Goal: Navigation & Orientation: Understand site structure

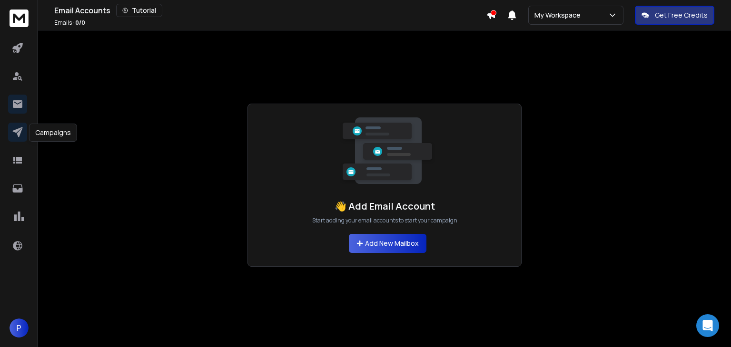
click at [15, 141] on link at bounding box center [17, 132] width 19 height 19
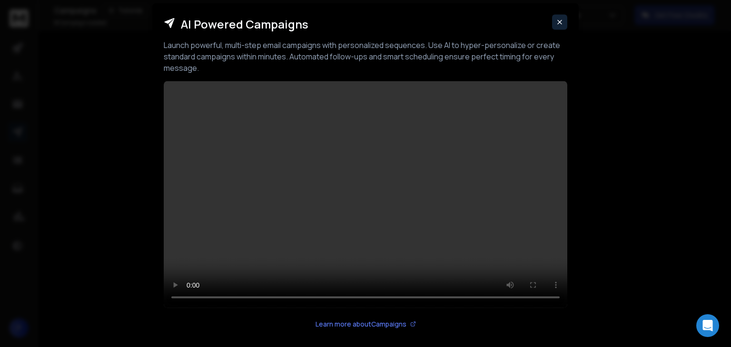
click at [559, 23] on icon at bounding box center [560, 23] width 8 height 8
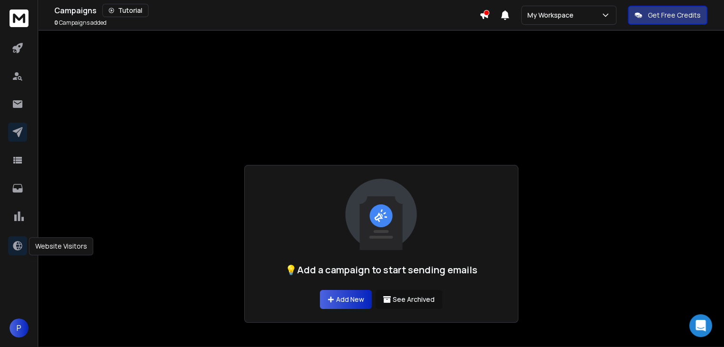
click at [19, 248] on icon at bounding box center [18, 246] width 10 height 10
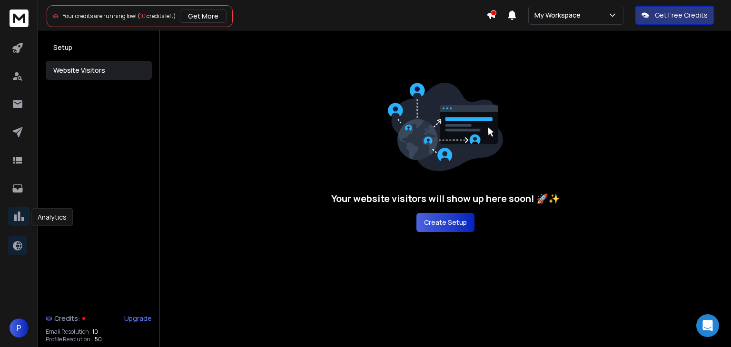
click at [23, 220] on icon at bounding box center [19, 217] width 10 height 10
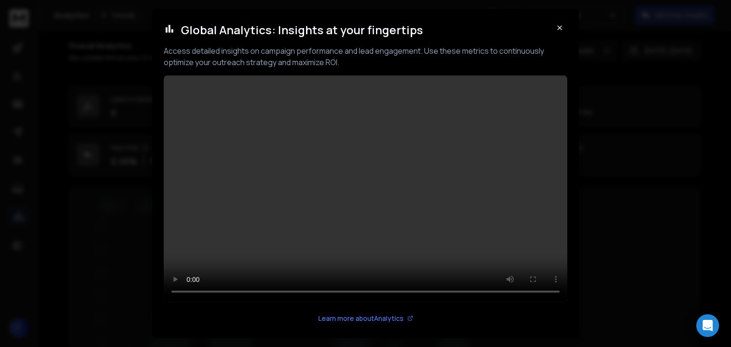
click at [248, 210] on video at bounding box center [366, 189] width 404 height 227
click at [562, 28] on icon at bounding box center [560, 28] width 8 height 8
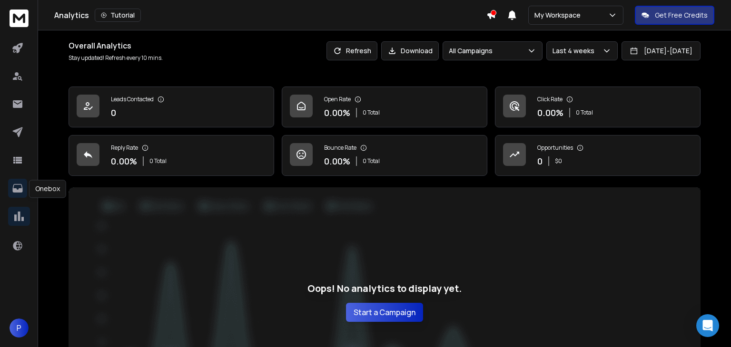
click at [22, 190] on icon at bounding box center [17, 188] width 11 height 11
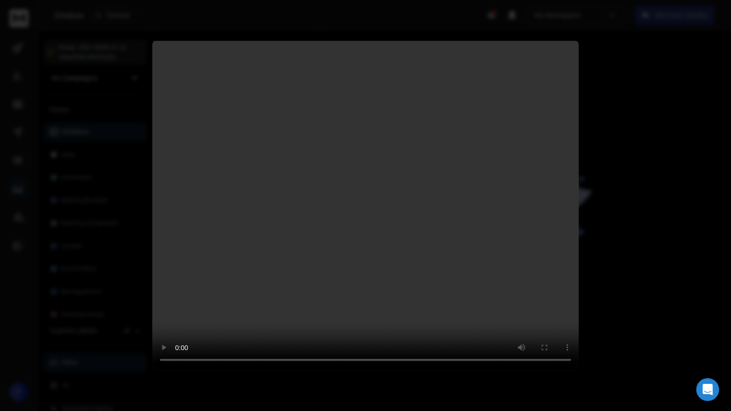
click at [384, 315] on video at bounding box center [365, 206] width 426 height 330
click at [384, 312] on video at bounding box center [365, 206] width 426 height 330
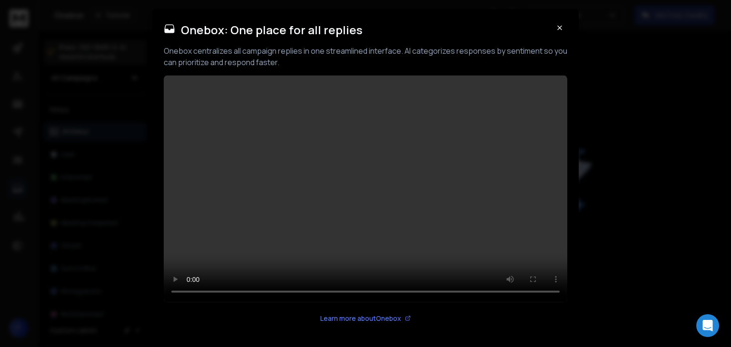
click at [404, 238] on video at bounding box center [366, 189] width 404 height 227
click at [560, 30] on icon at bounding box center [560, 28] width 8 height 8
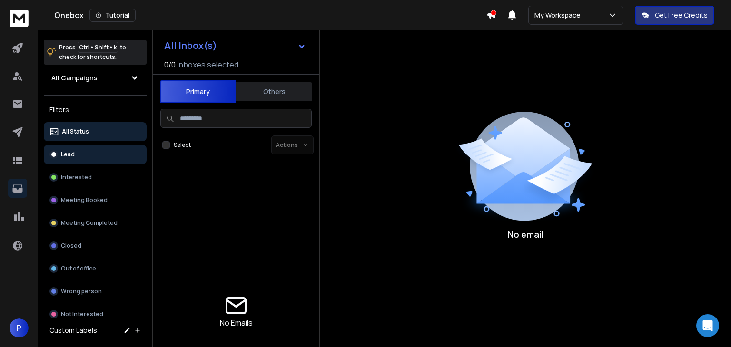
click at [89, 159] on button "Lead" at bounding box center [95, 154] width 103 height 19
click at [89, 179] on button "Interested" at bounding box center [95, 177] width 103 height 19
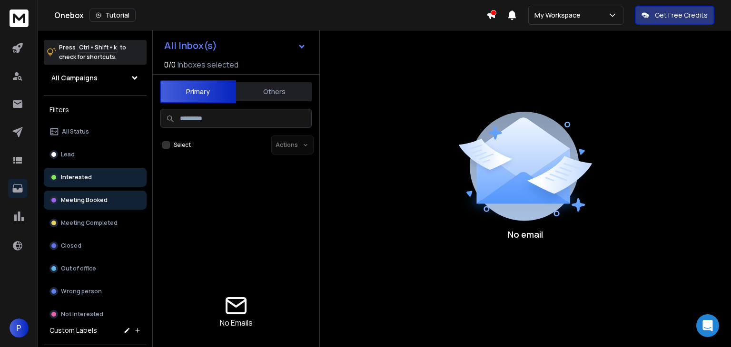
click at [91, 195] on button "Meeting Booked" at bounding box center [95, 200] width 103 height 19
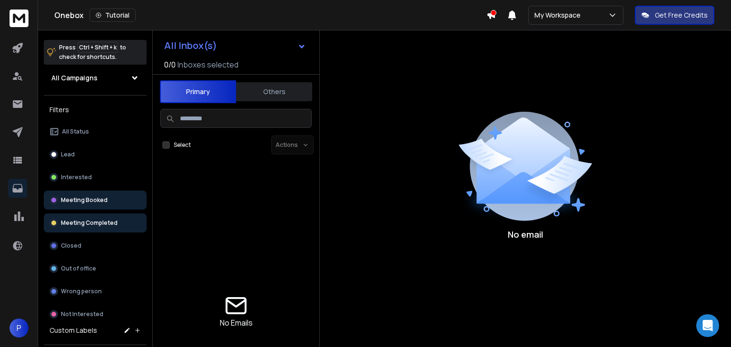
click at [93, 219] on p "Meeting Completed" at bounding box center [89, 223] width 57 height 8
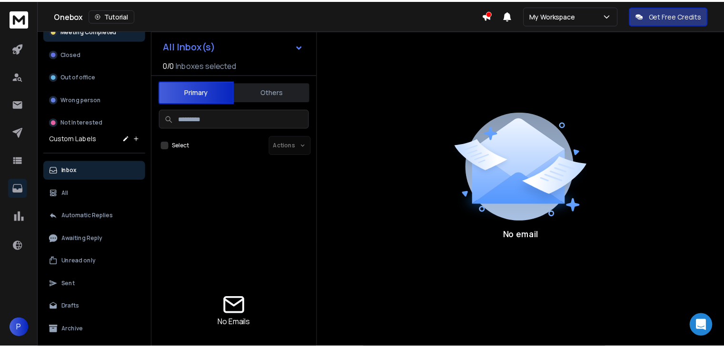
scroll to position [200, 0]
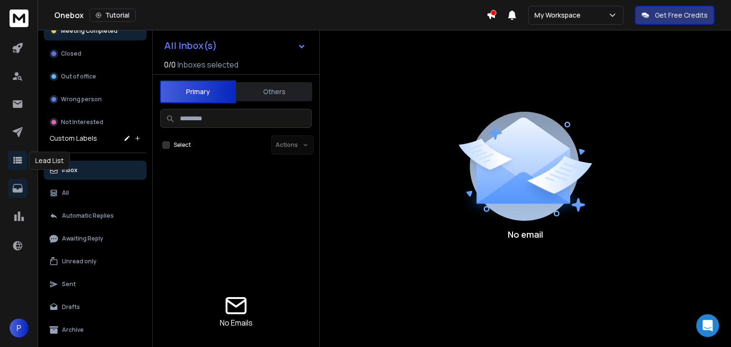
click at [20, 164] on icon at bounding box center [17, 160] width 11 height 11
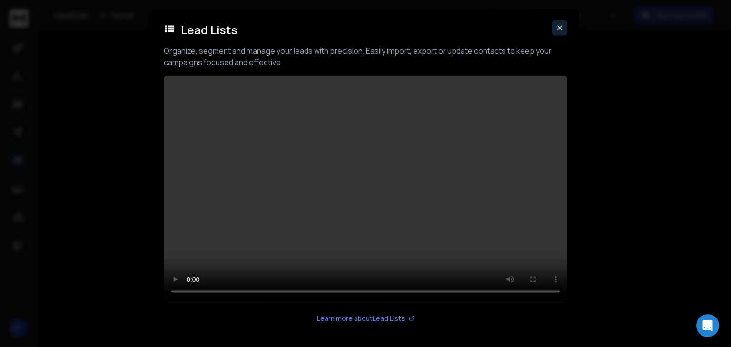
click at [562, 27] on icon at bounding box center [560, 28] width 8 height 8
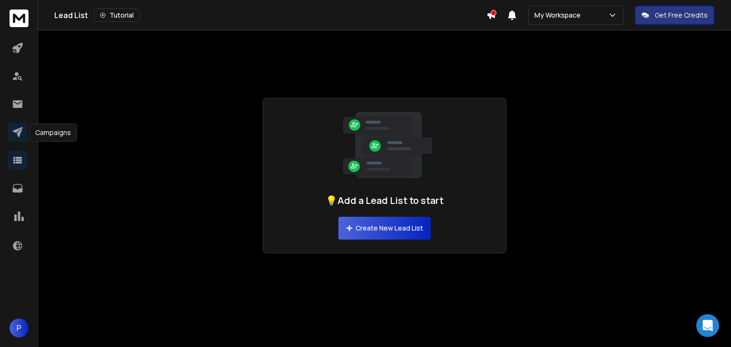
click at [17, 129] on icon at bounding box center [17, 132] width 11 height 11
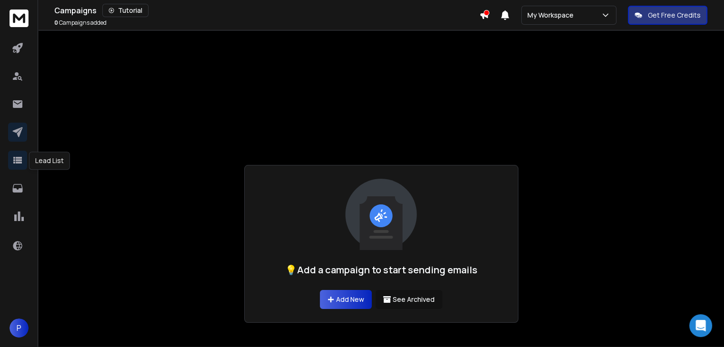
click at [21, 151] on link at bounding box center [17, 160] width 19 height 19
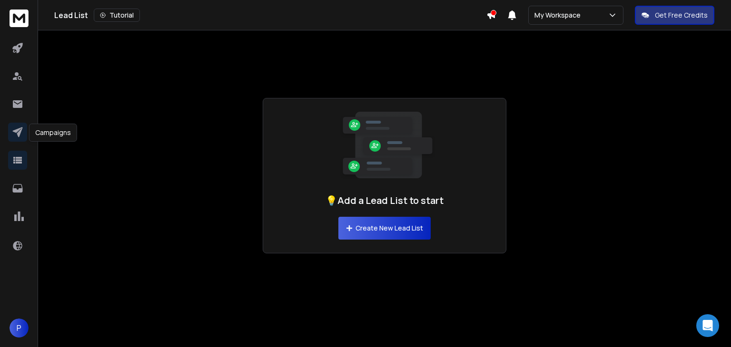
click at [22, 131] on icon at bounding box center [17, 132] width 11 height 11
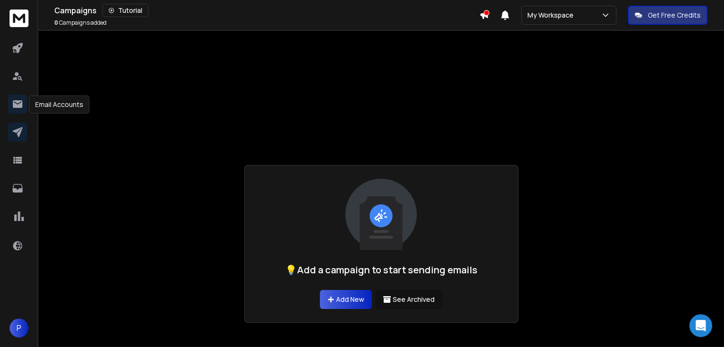
click at [20, 112] on link at bounding box center [17, 104] width 19 height 19
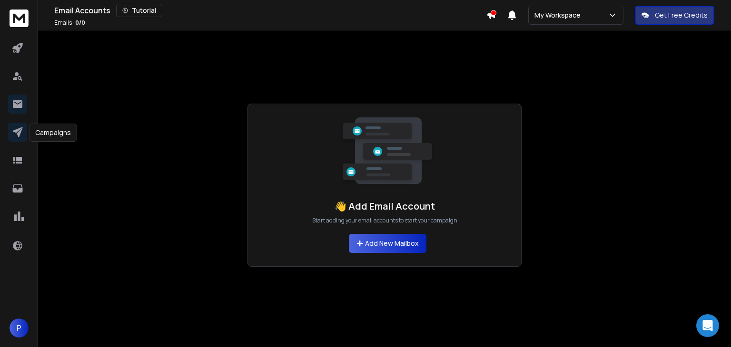
click at [17, 136] on icon at bounding box center [17, 133] width 10 height 10
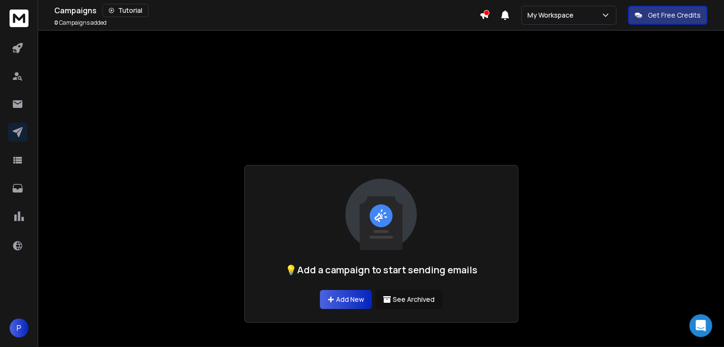
click at [339, 304] on link "Add New" at bounding box center [346, 299] width 52 height 19
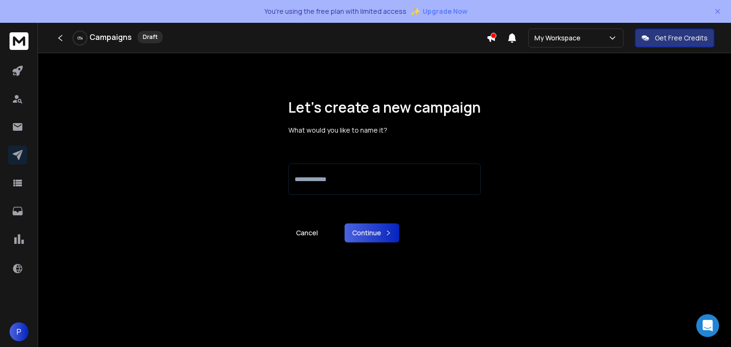
click at [307, 232] on link "Cancel" at bounding box center [306, 233] width 37 height 19
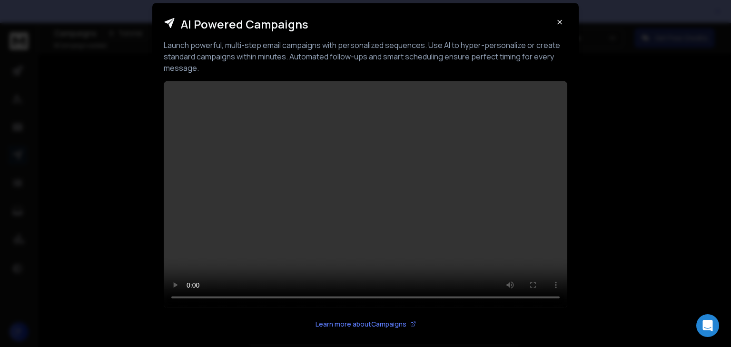
click at [352, 229] on video at bounding box center [366, 194] width 404 height 227
click at [558, 21] on icon at bounding box center [560, 22] width 4 height 4
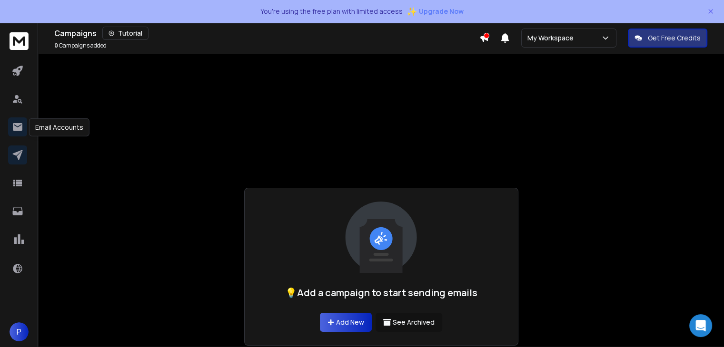
click at [23, 129] on link at bounding box center [17, 127] width 19 height 19
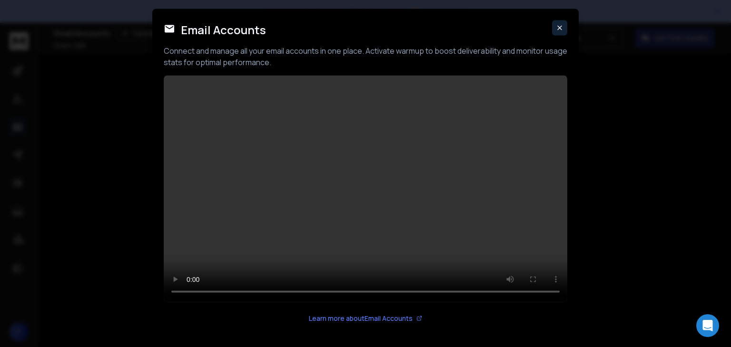
click at [556, 32] on button at bounding box center [559, 27] width 15 height 15
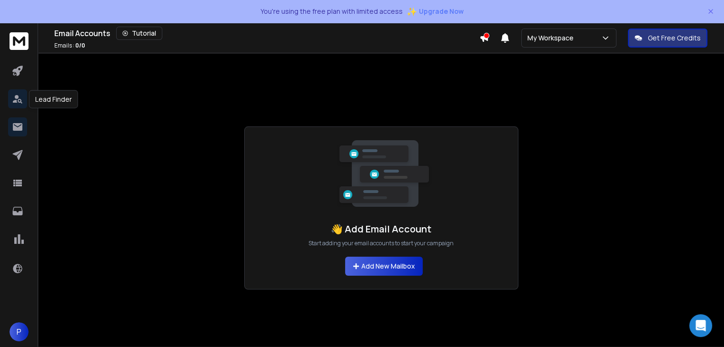
click at [15, 97] on circle at bounding box center [17, 97] width 4 height 4
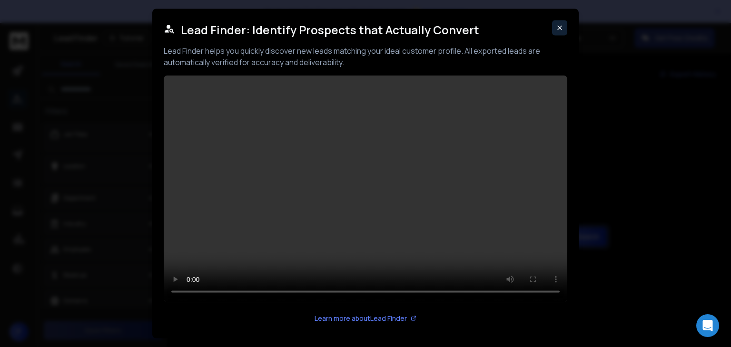
click at [567, 24] on button at bounding box center [559, 27] width 15 height 15
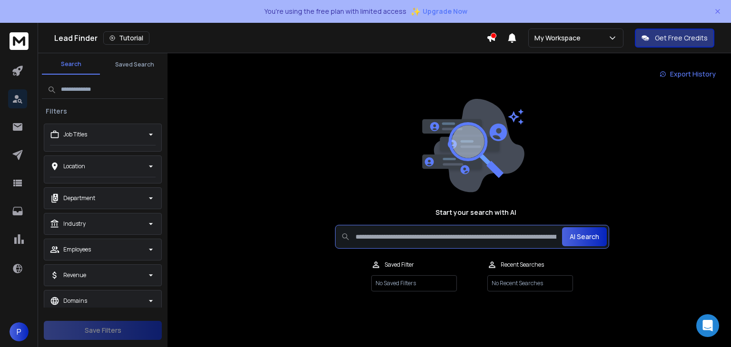
click at [138, 170] on div "Location" at bounding box center [103, 167] width 106 height 10
click at [139, 136] on div "Job Titles" at bounding box center [103, 135] width 106 height 10
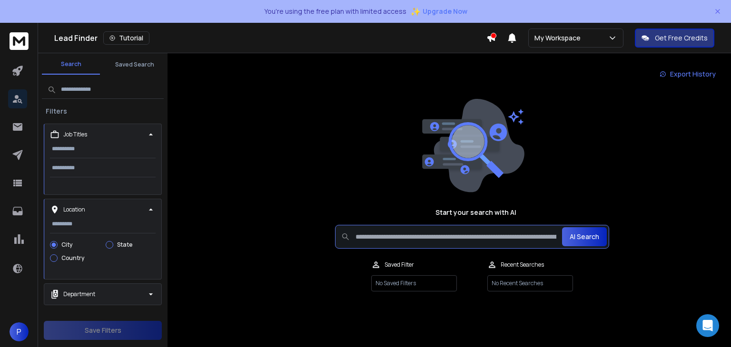
click at [139, 136] on div "Job Titles" at bounding box center [103, 135] width 106 height 10
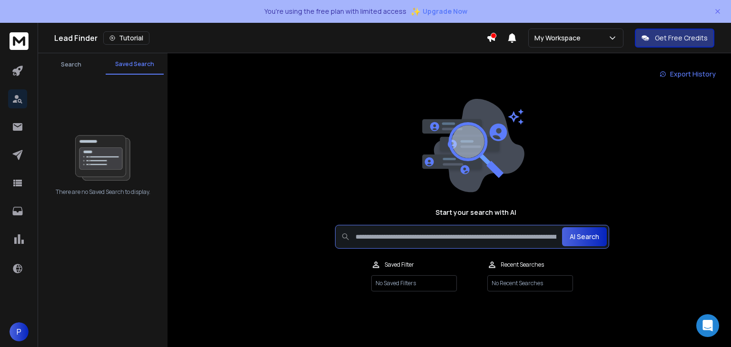
click at [138, 67] on button "Saved Search" at bounding box center [135, 65] width 58 height 20
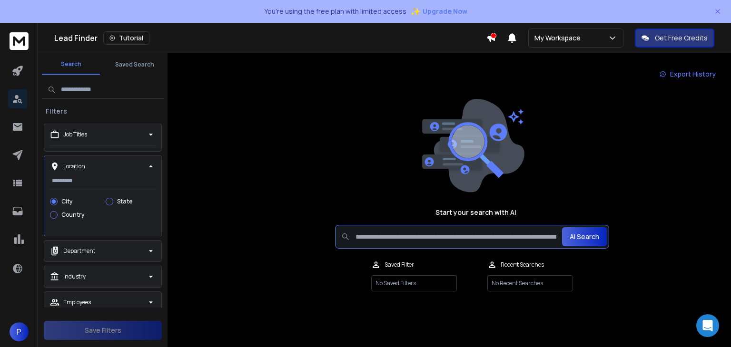
click at [70, 71] on button "Search" at bounding box center [71, 65] width 58 height 20
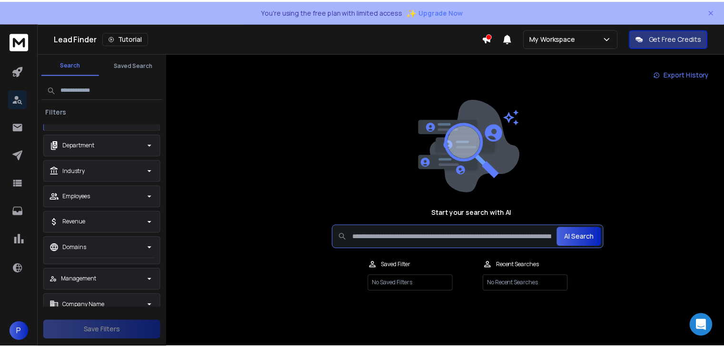
scroll to position [107, 0]
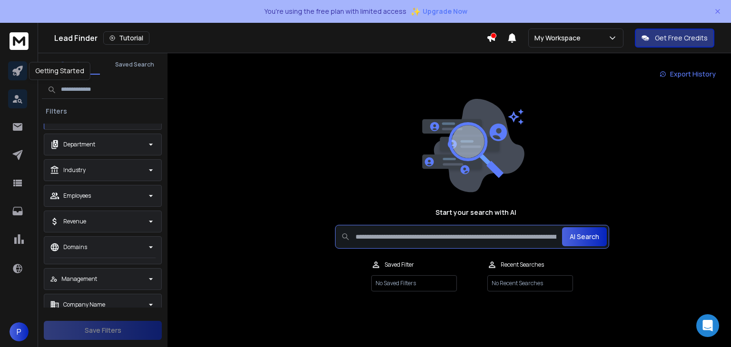
click at [24, 62] on link at bounding box center [17, 70] width 19 height 19
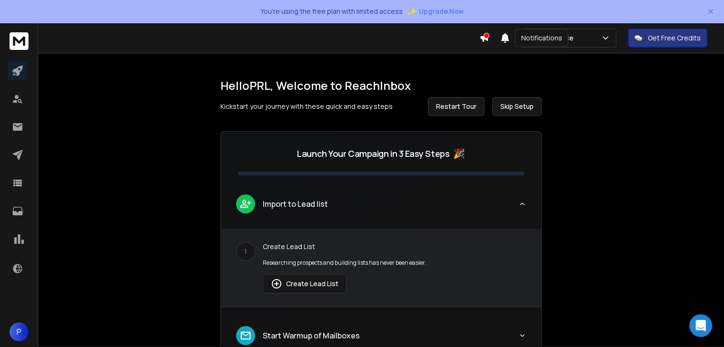
click at [545, 41] on div "Notifications" at bounding box center [541, 38] width 53 height 18
click at [609, 41] on icon "button" at bounding box center [606, 38] width 10 height 10
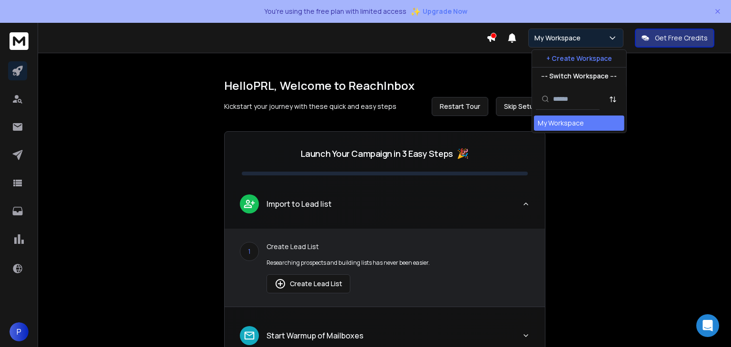
click at [609, 41] on div "My Workspace" at bounding box center [576, 38] width 83 height 10
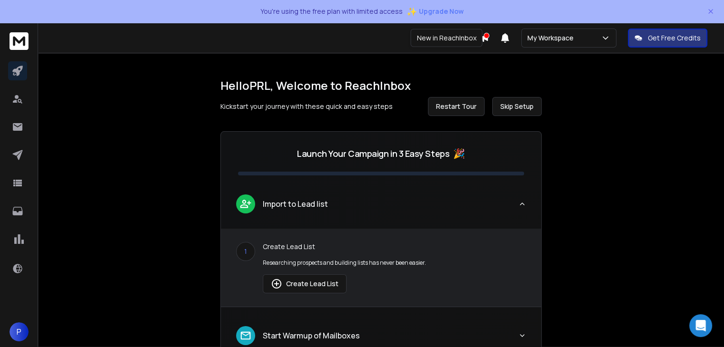
click at [482, 39] on div "My Workspace Get Free Credits" at bounding box center [362, 38] width 724 height 30
click at [486, 39] on icon at bounding box center [484, 38] width 8 height 8
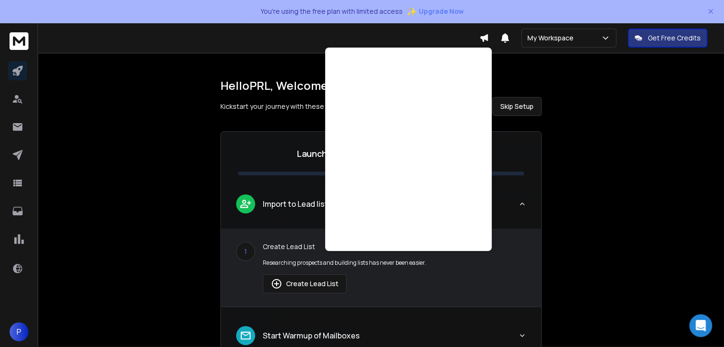
click at [163, 215] on div "Hello PRL , Welcome to ReachInbox Kickstart your journey with these quick and e…" at bounding box center [380, 246] width 655 height 367
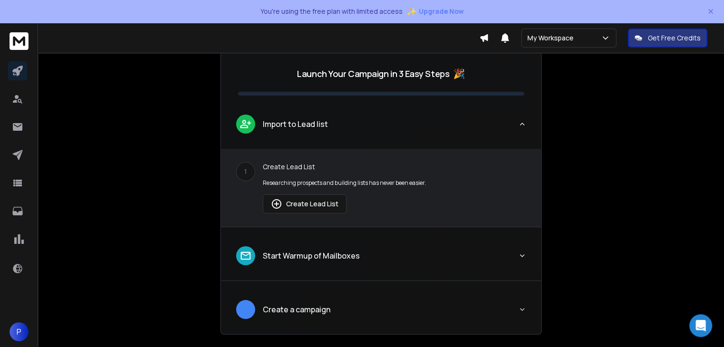
scroll to position [92, 0]
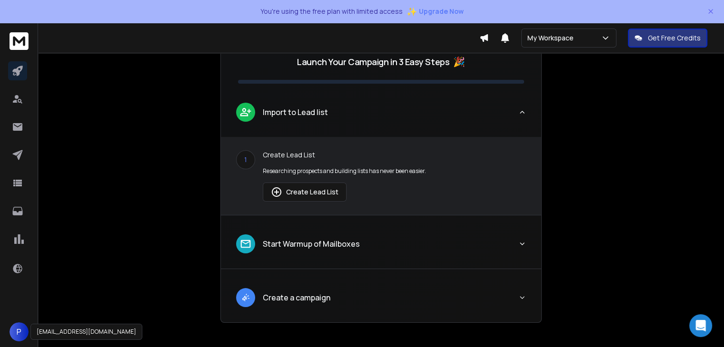
click at [23, 328] on span "P" at bounding box center [19, 332] width 19 height 19
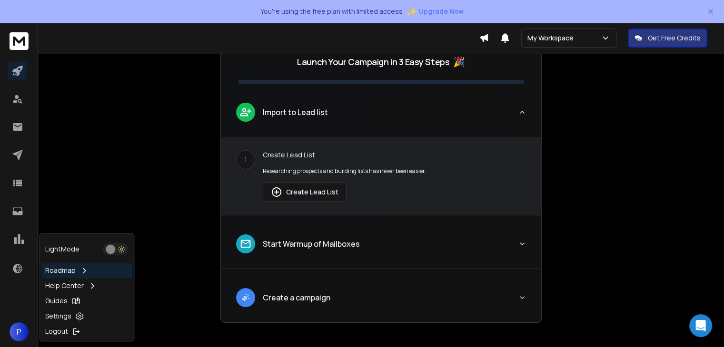
click at [23, 328] on span "P" at bounding box center [19, 332] width 19 height 19
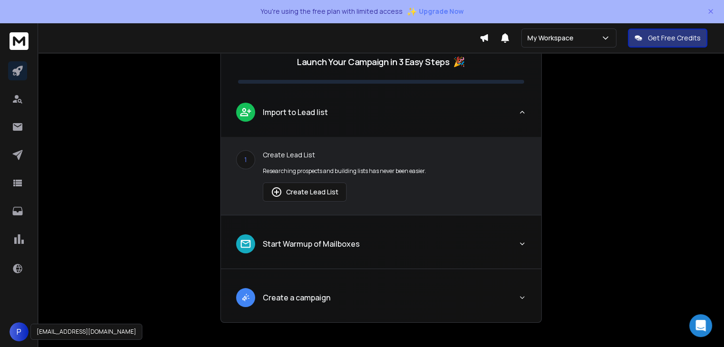
click at [23, 328] on span "P" at bounding box center [19, 332] width 19 height 19
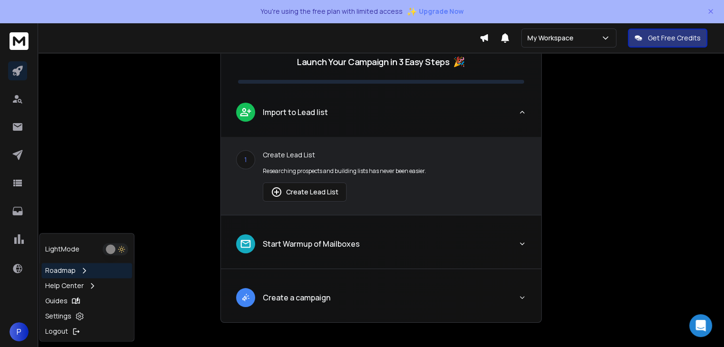
click at [119, 250] on icon at bounding box center [122, 250] width 8 height 8
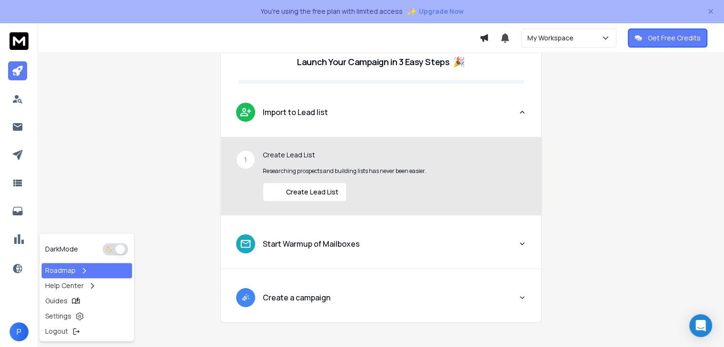
click at [119, 250] on button "button" at bounding box center [115, 249] width 26 height 12
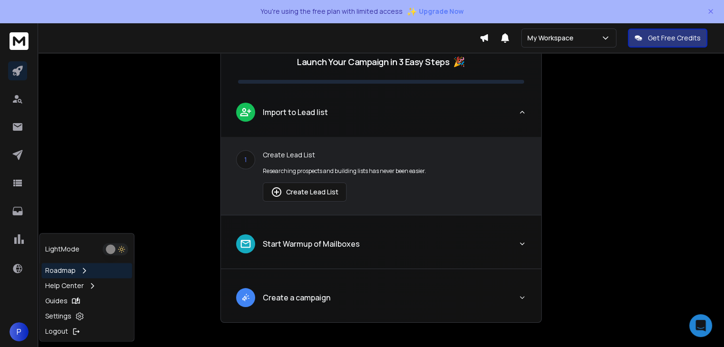
click at [119, 250] on icon at bounding box center [122, 250] width 8 height 8
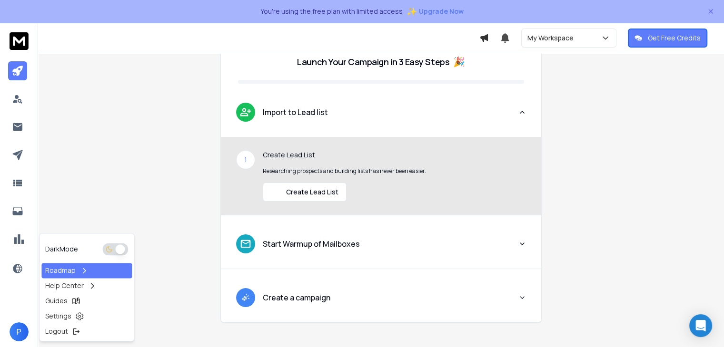
scroll to position [25, 0]
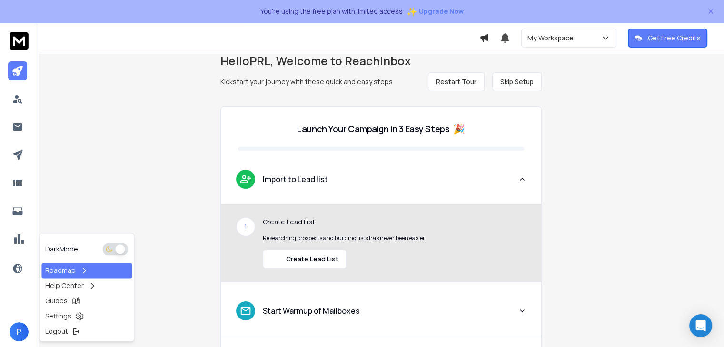
click at [125, 144] on div "Hello PRL , Welcome to ReachInbox Kickstart your journey with these quick and e…" at bounding box center [380, 221] width 655 height 367
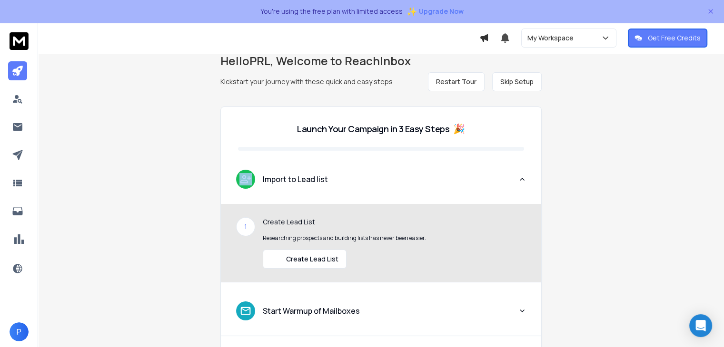
click at [125, 144] on div "Hello PRL , Welcome to ReachInbox Kickstart your journey with these quick and e…" at bounding box center [380, 221] width 655 height 367
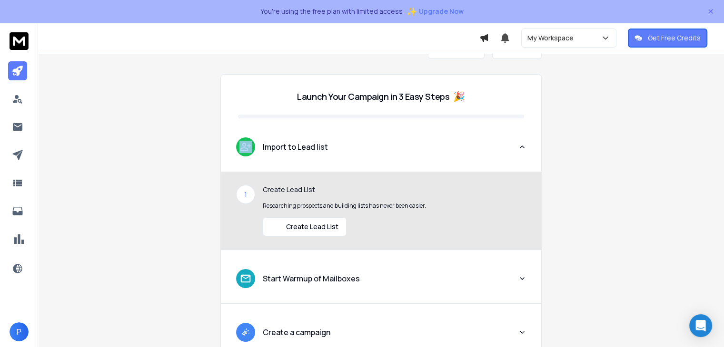
scroll to position [0, 0]
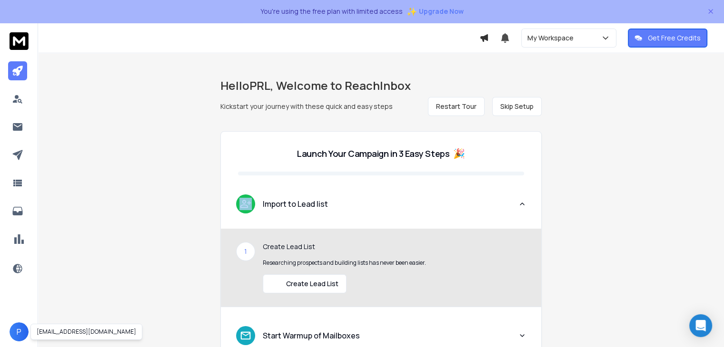
click at [22, 333] on span "P" at bounding box center [19, 332] width 19 height 19
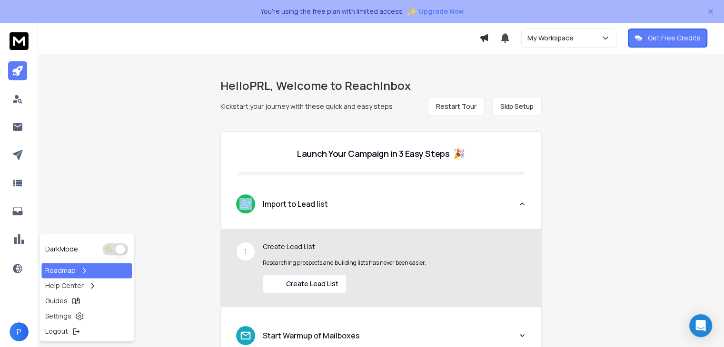
click at [109, 244] on button "button" at bounding box center [115, 249] width 26 height 12
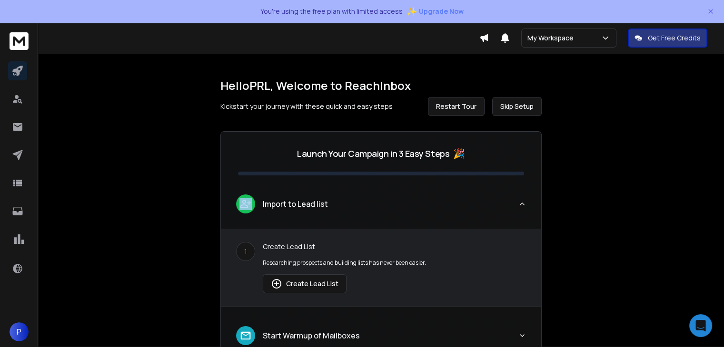
click at [141, 178] on div "Hello PRL , Welcome to ReachInbox Kickstart your journey with these quick and e…" at bounding box center [380, 246] width 655 height 367
